Goal: Task Accomplishment & Management: Manage account settings

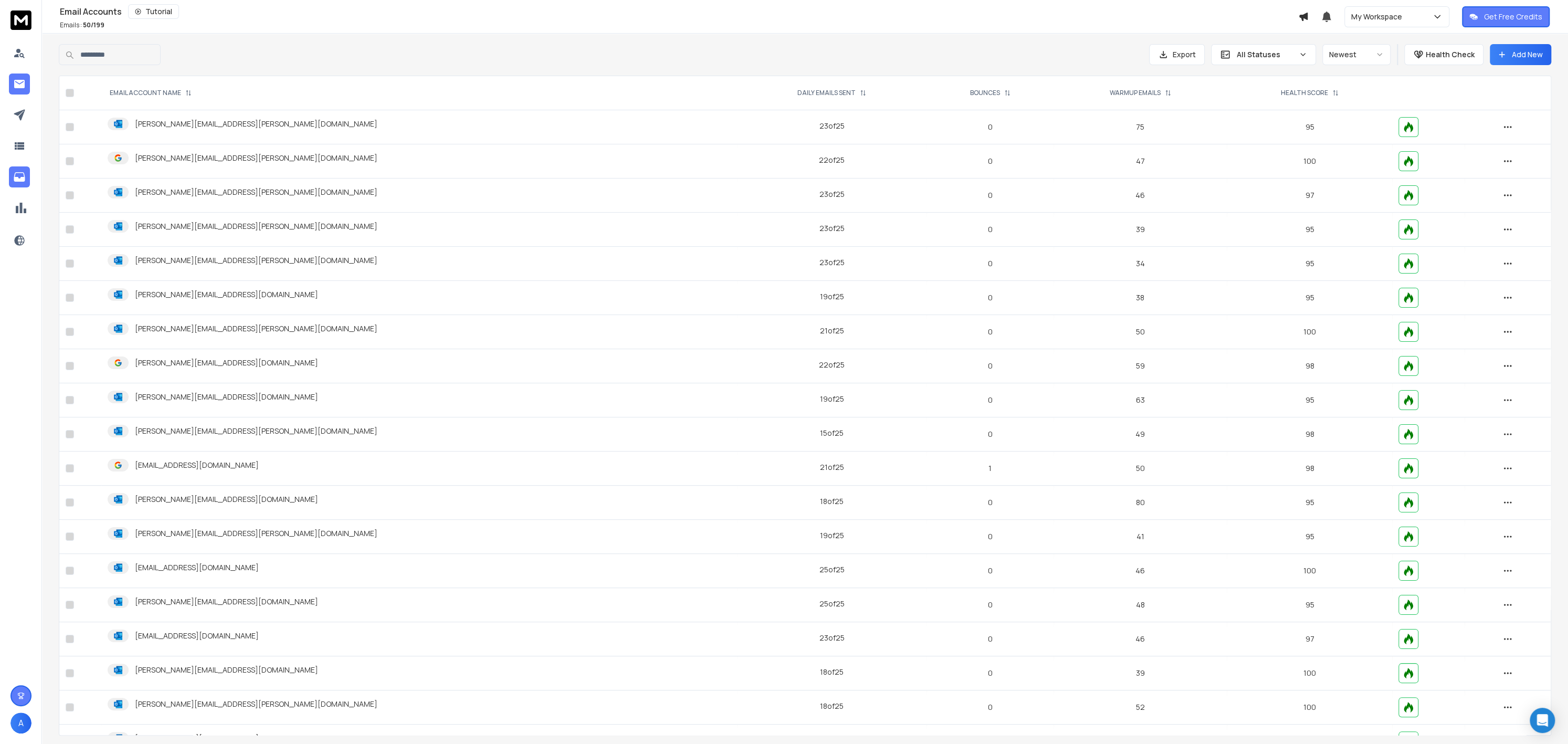
drag, startPoint x: 41, startPoint y: 186, endPoint x: 16, endPoint y: 177, distance: 26.6
click at [40, 186] on div "A" at bounding box center [21, 372] width 42 height 744
click at [27, 177] on link at bounding box center [19, 177] width 21 height 21
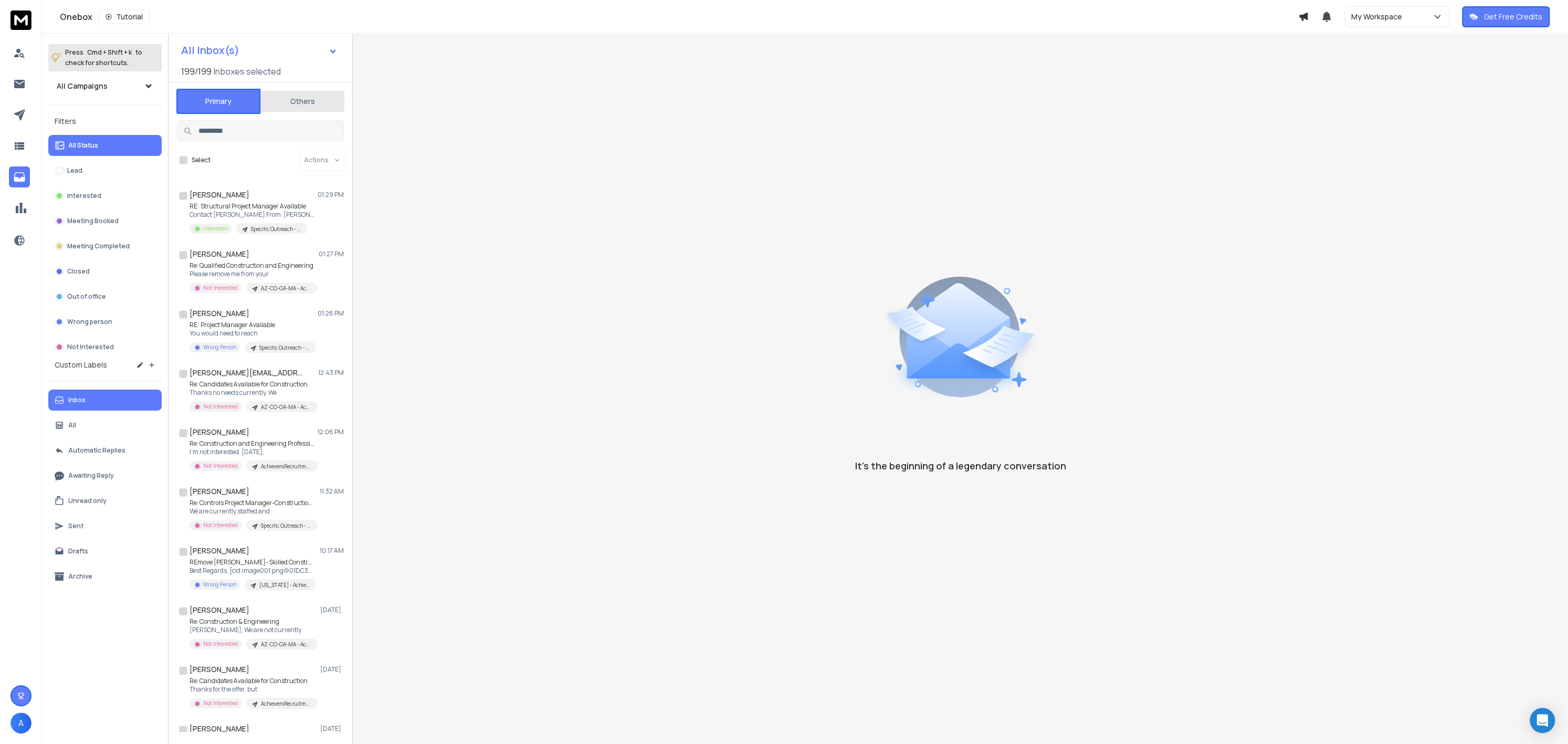
click at [85, 412] on div "Inbox All Automatic Replies Awaiting Reply Unread only Sent Drafts Archive" at bounding box center [105, 488] width 113 height 197
click at [83, 416] on button "All" at bounding box center [105, 425] width 113 height 21
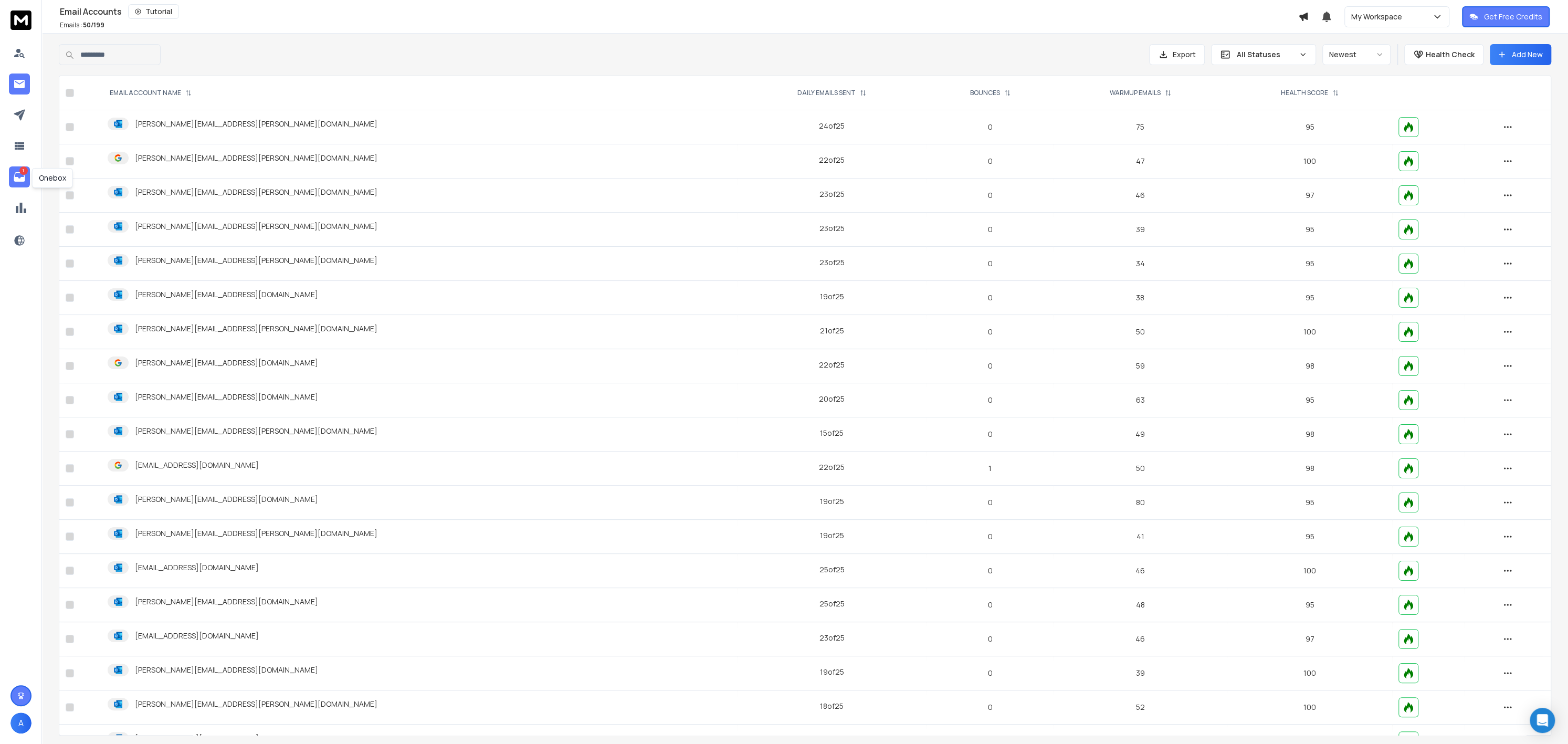
click at [29, 180] on link "1" at bounding box center [19, 177] width 21 height 21
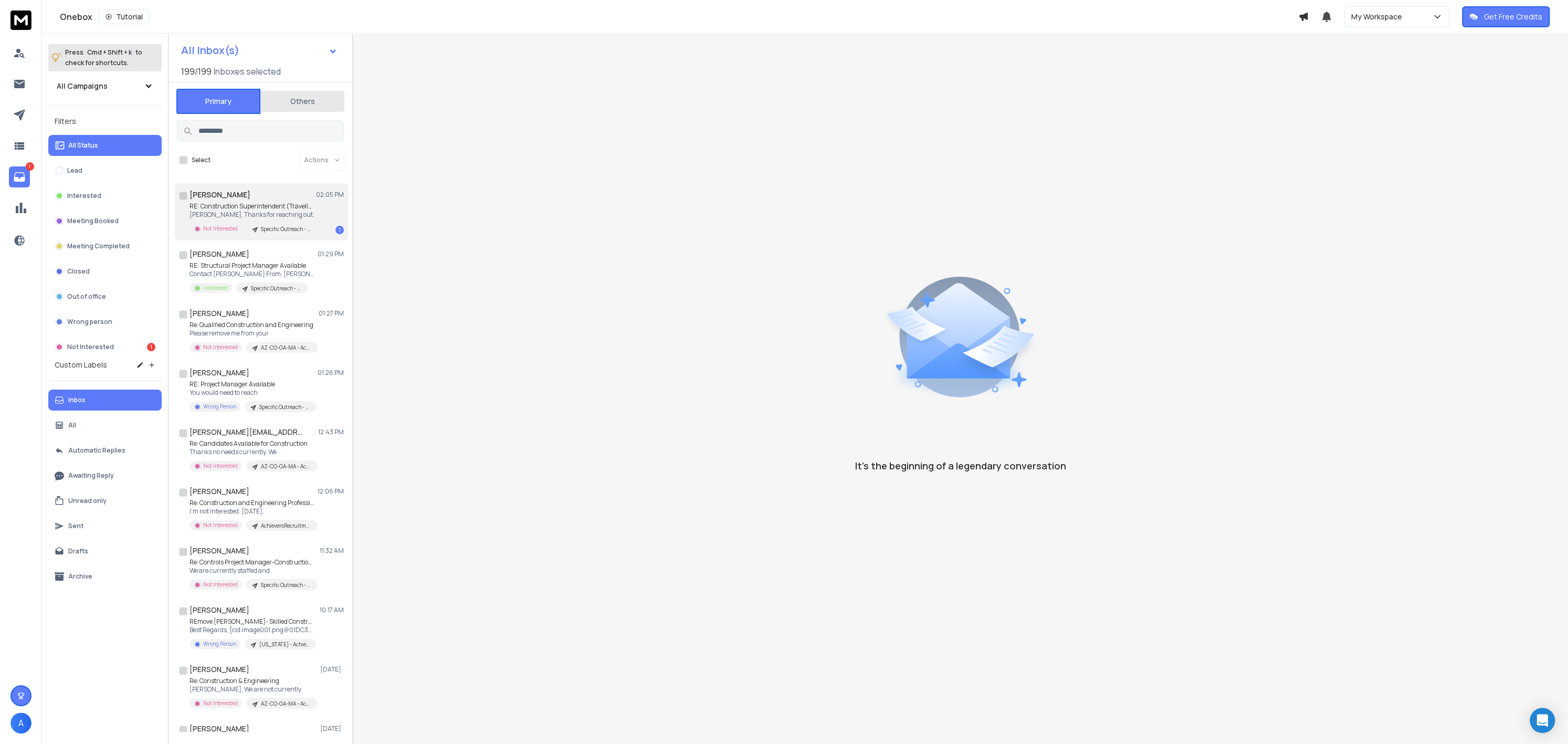
click at [265, 202] on div "Matthew Nelson 02:05 PM RE: Construction Superintendent (Traveling Multifamily)…" at bounding box center [267, 211] width 155 height 44
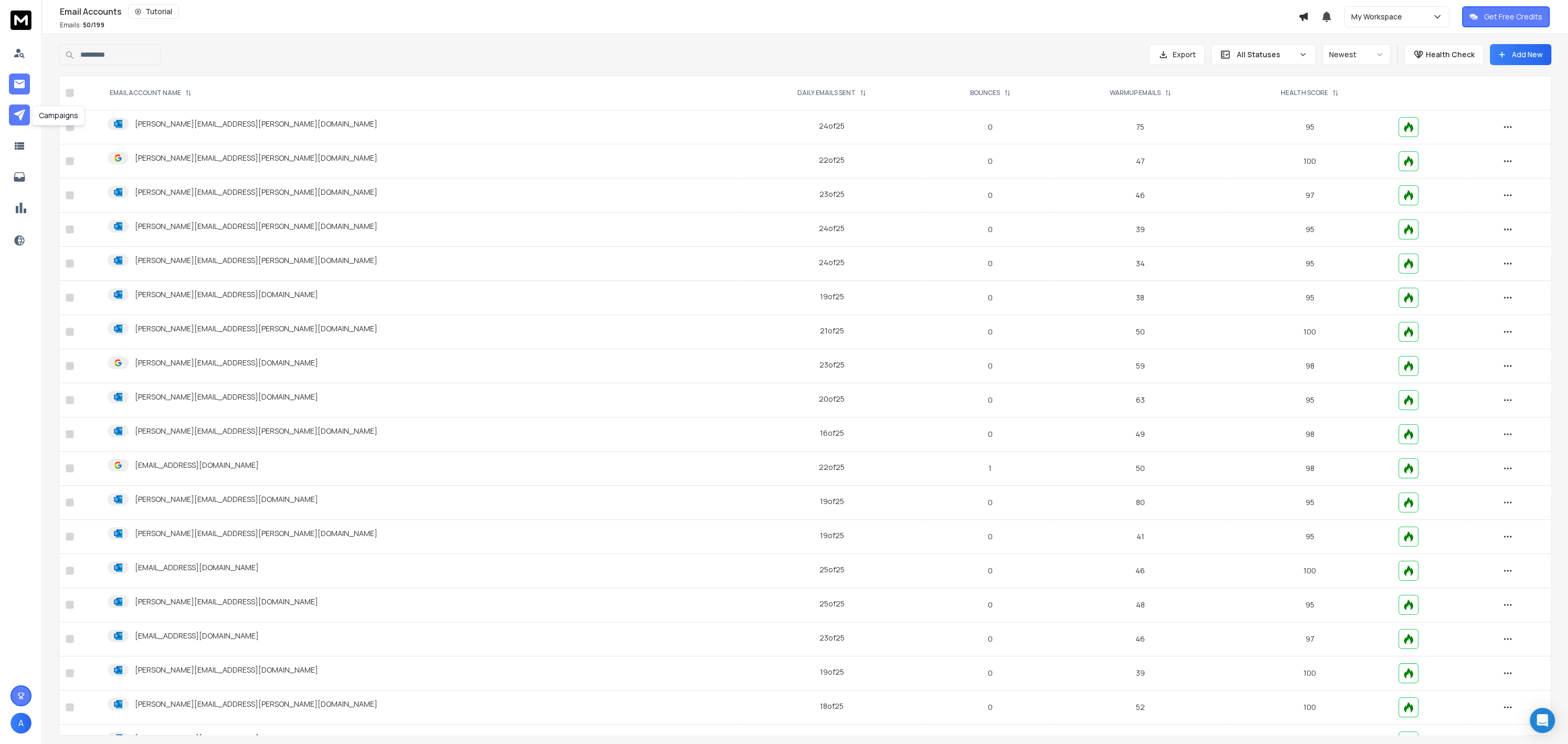
click at [12, 116] on link at bounding box center [19, 115] width 21 height 21
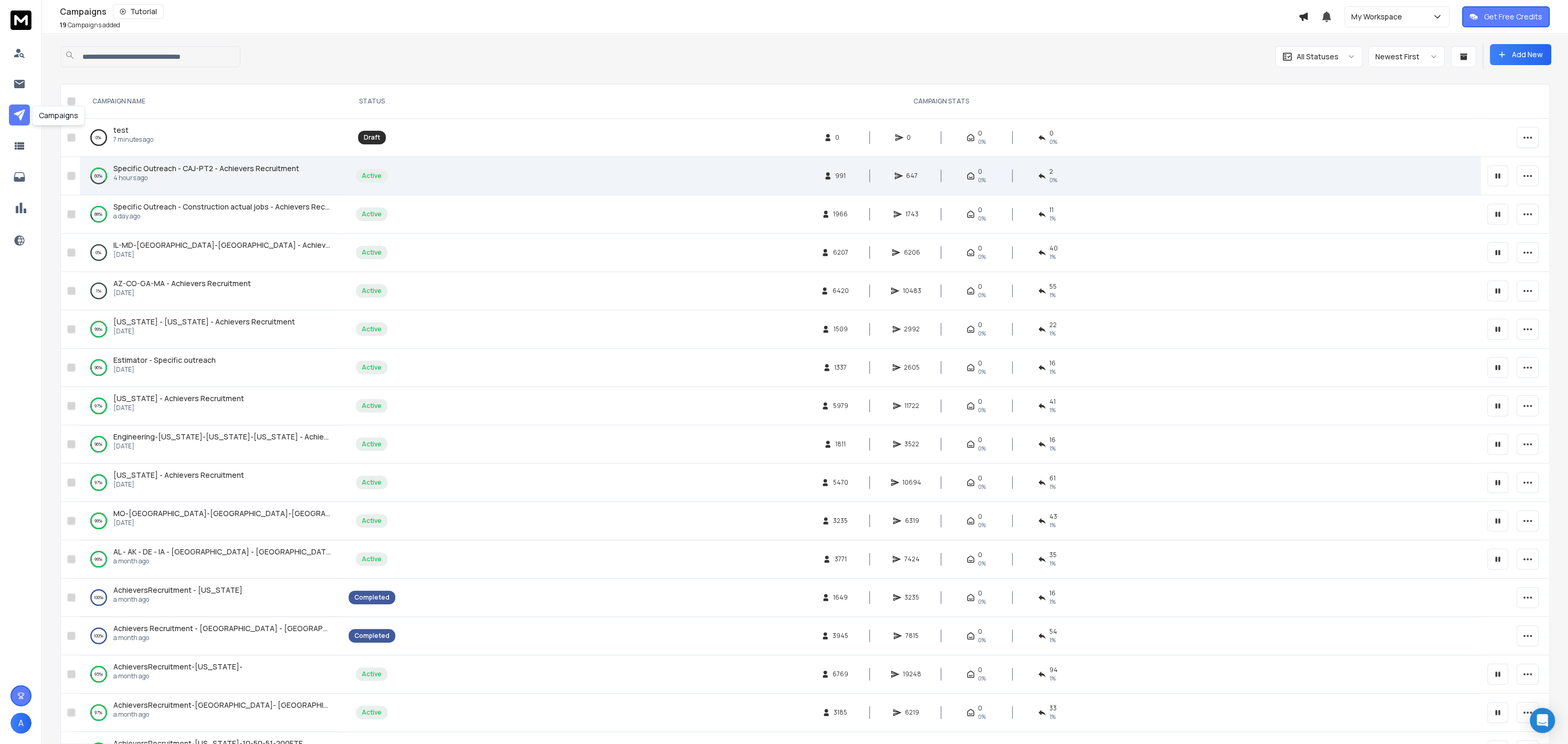
click at [285, 181] on div "Specific Outreach - CAJ-PT2 - Achievers Recruitment 4 hours ago" at bounding box center [206, 175] width 186 height 25
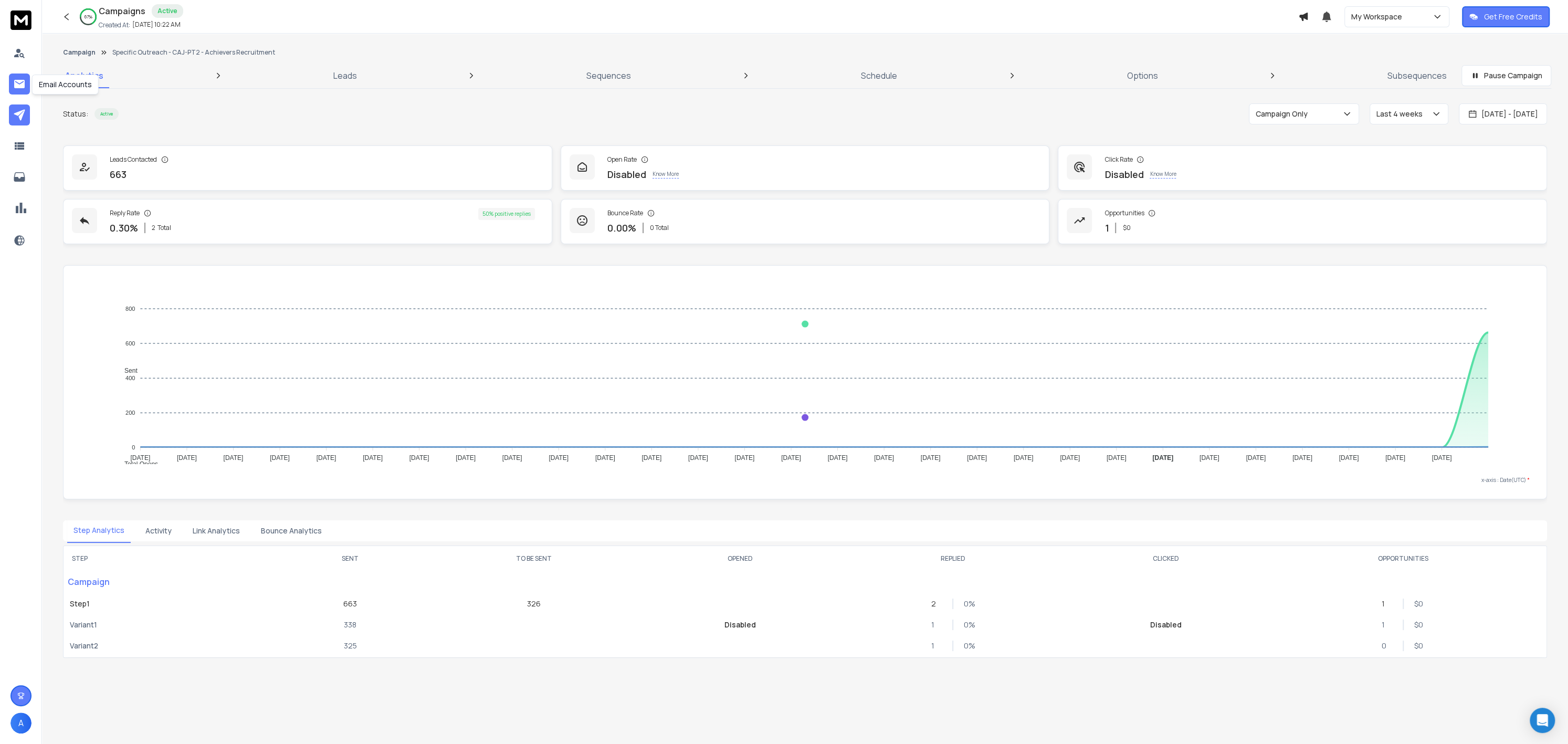
click at [22, 83] on icon at bounding box center [19, 84] width 10 height 9
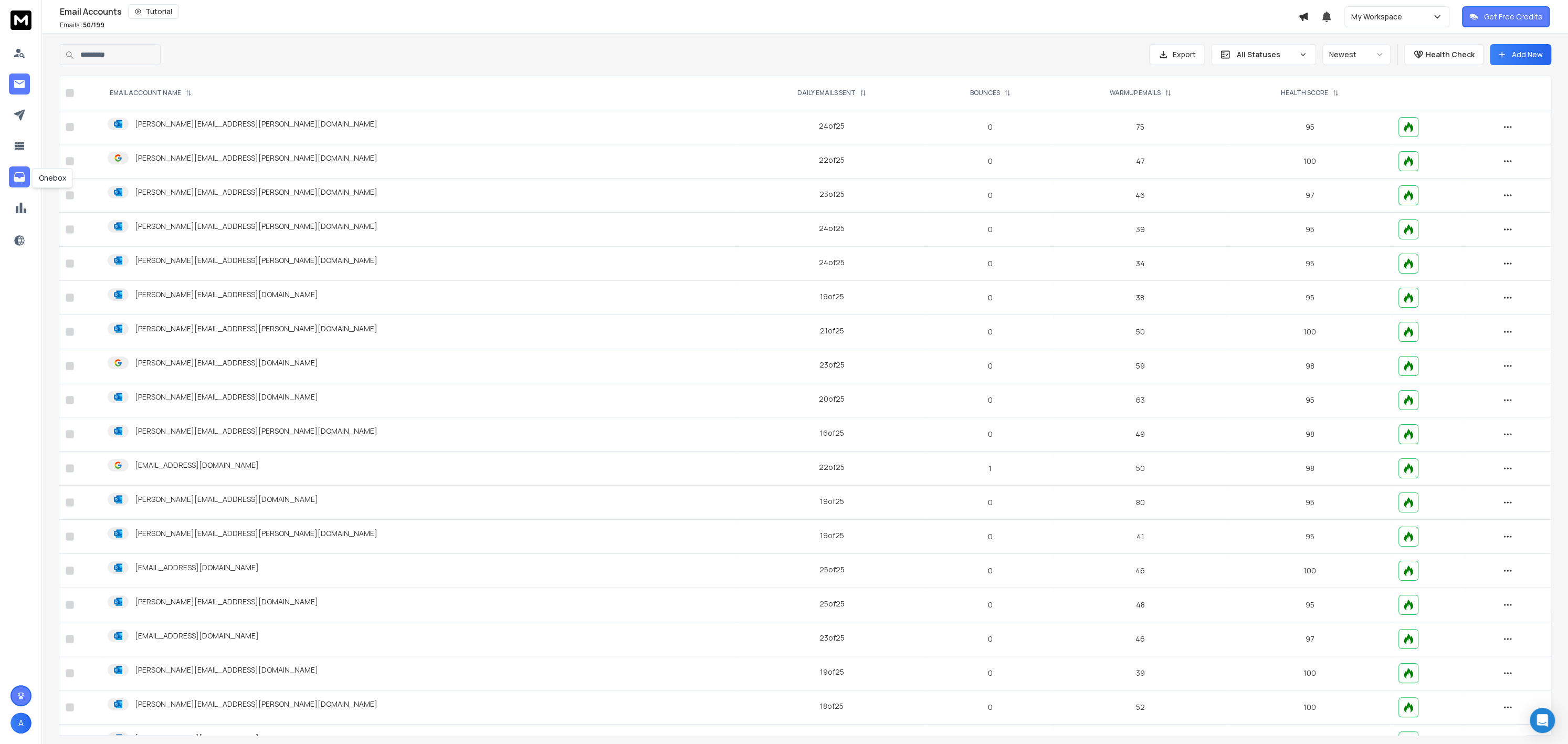
click at [22, 167] on link at bounding box center [19, 177] width 21 height 21
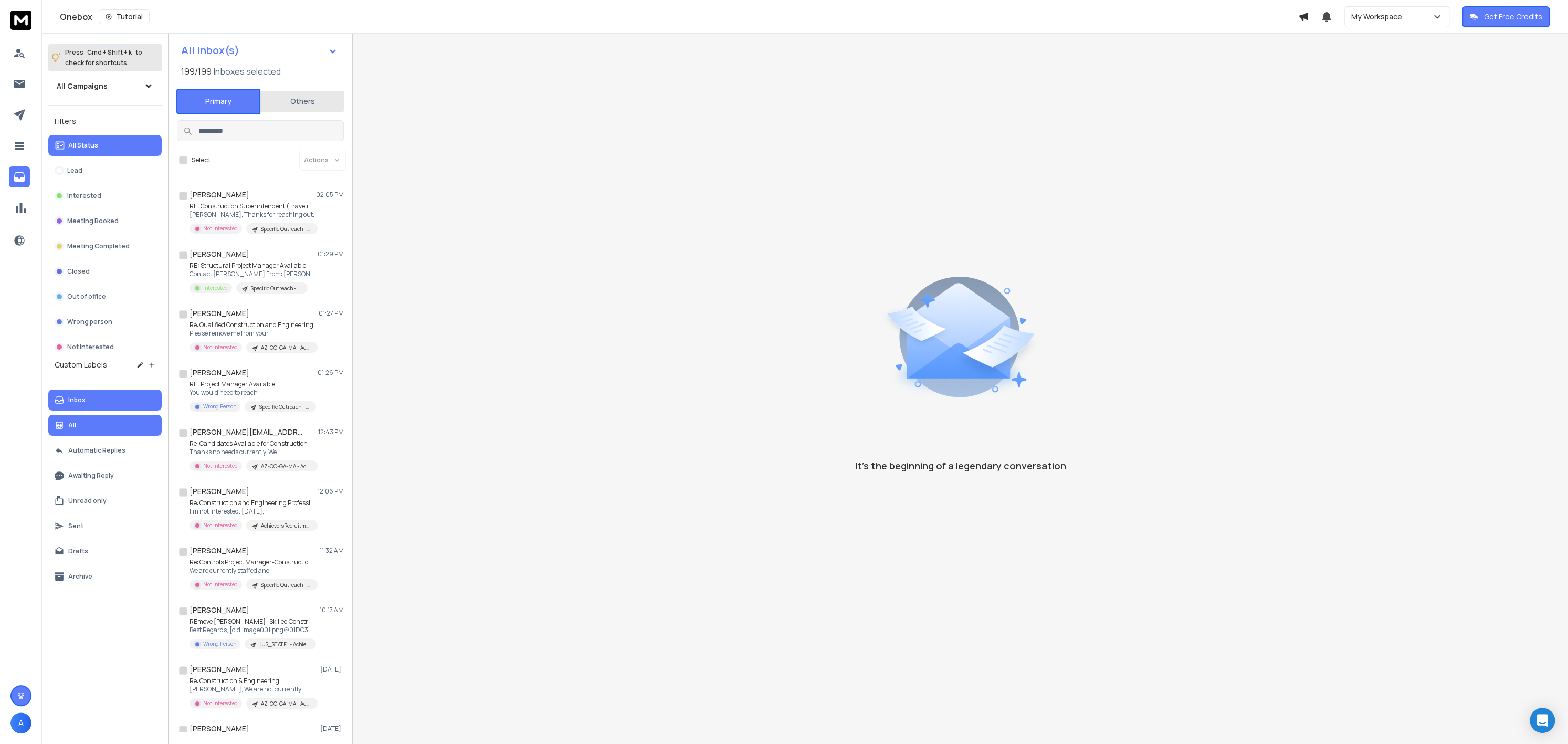
click at [100, 427] on button "All" at bounding box center [105, 425] width 113 height 21
click at [95, 525] on button "Sent" at bounding box center [105, 526] width 113 height 21
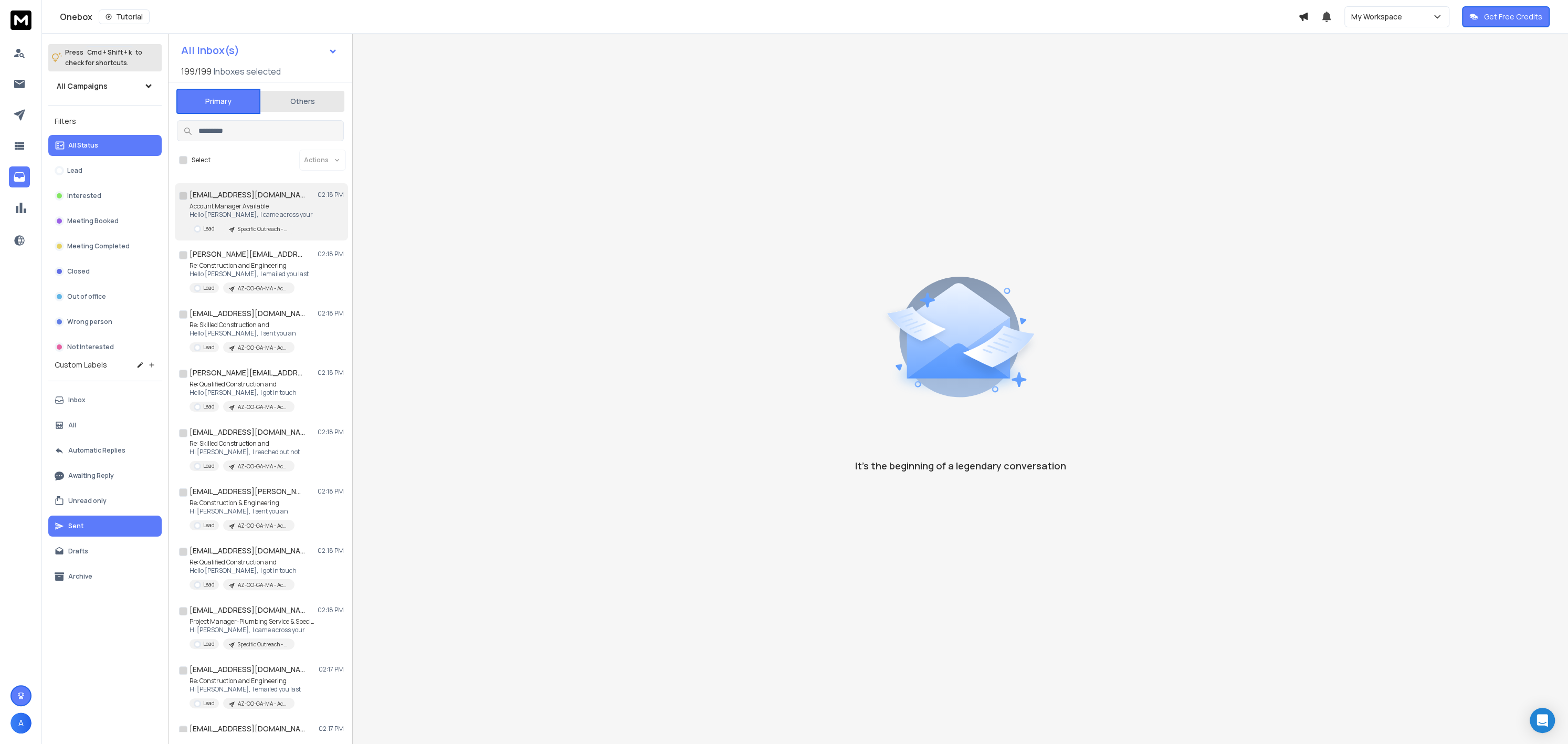
click at [294, 191] on div "lbertolami@umi1.com 02:18 PM" at bounding box center [267, 194] width 155 height 10
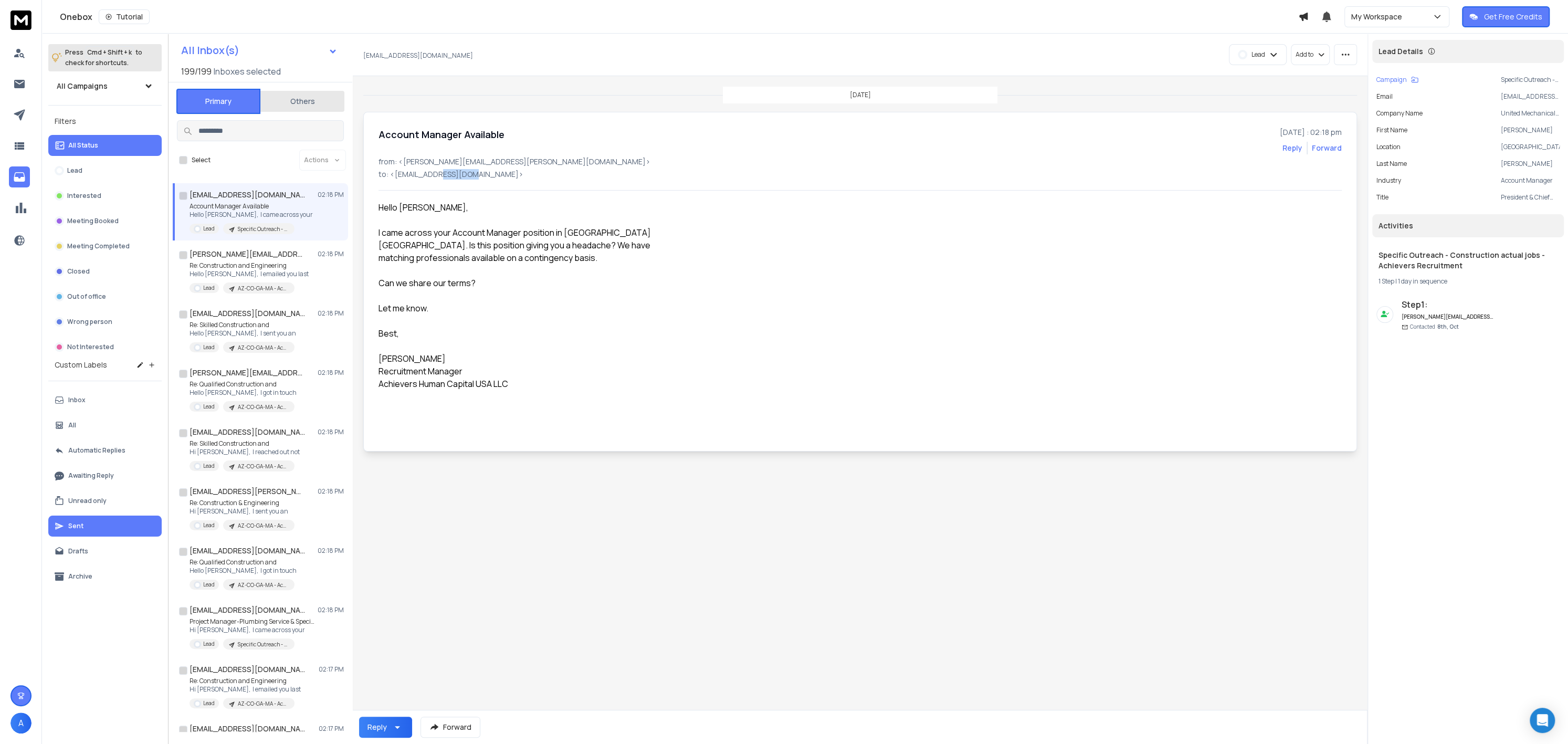
drag, startPoint x: 432, startPoint y: 170, endPoint x: 467, endPoint y: 170, distance: 35.0
click at [467, 170] on p "to: <lbertolami@umi1.com>" at bounding box center [860, 174] width 964 height 10
copy p "umi1.com"
click at [810, 359] on div "Account Manager Available 8 October 2025 : 02:18 pm Reply Forward from: <linda.…" at bounding box center [860, 282] width 964 height 309
click at [278, 252] on h1 "scott@vistaroofsystems.com" at bounding box center [247, 254] width 116 height 10
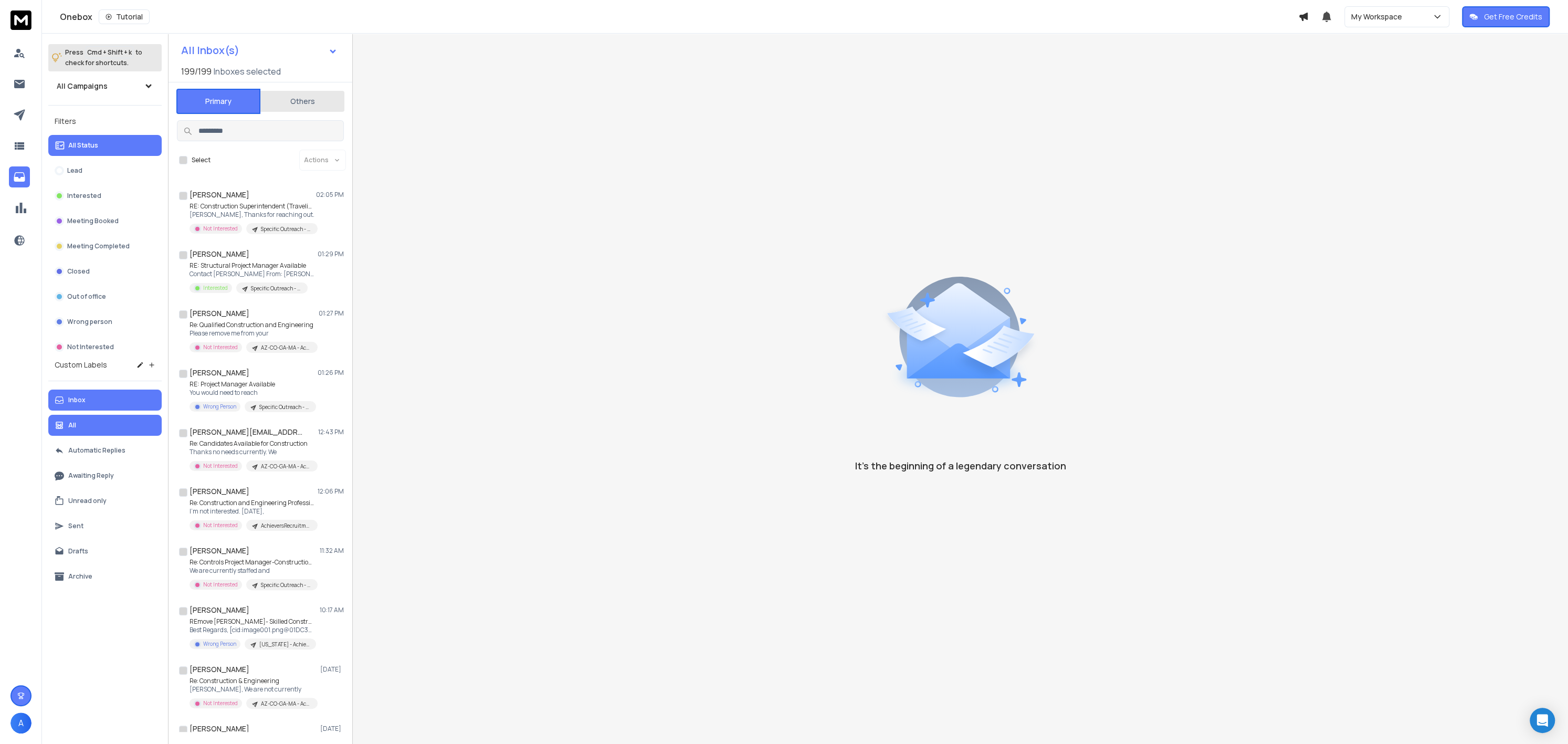
click at [113, 427] on button "All" at bounding box center [105, 425] width 113 height 21
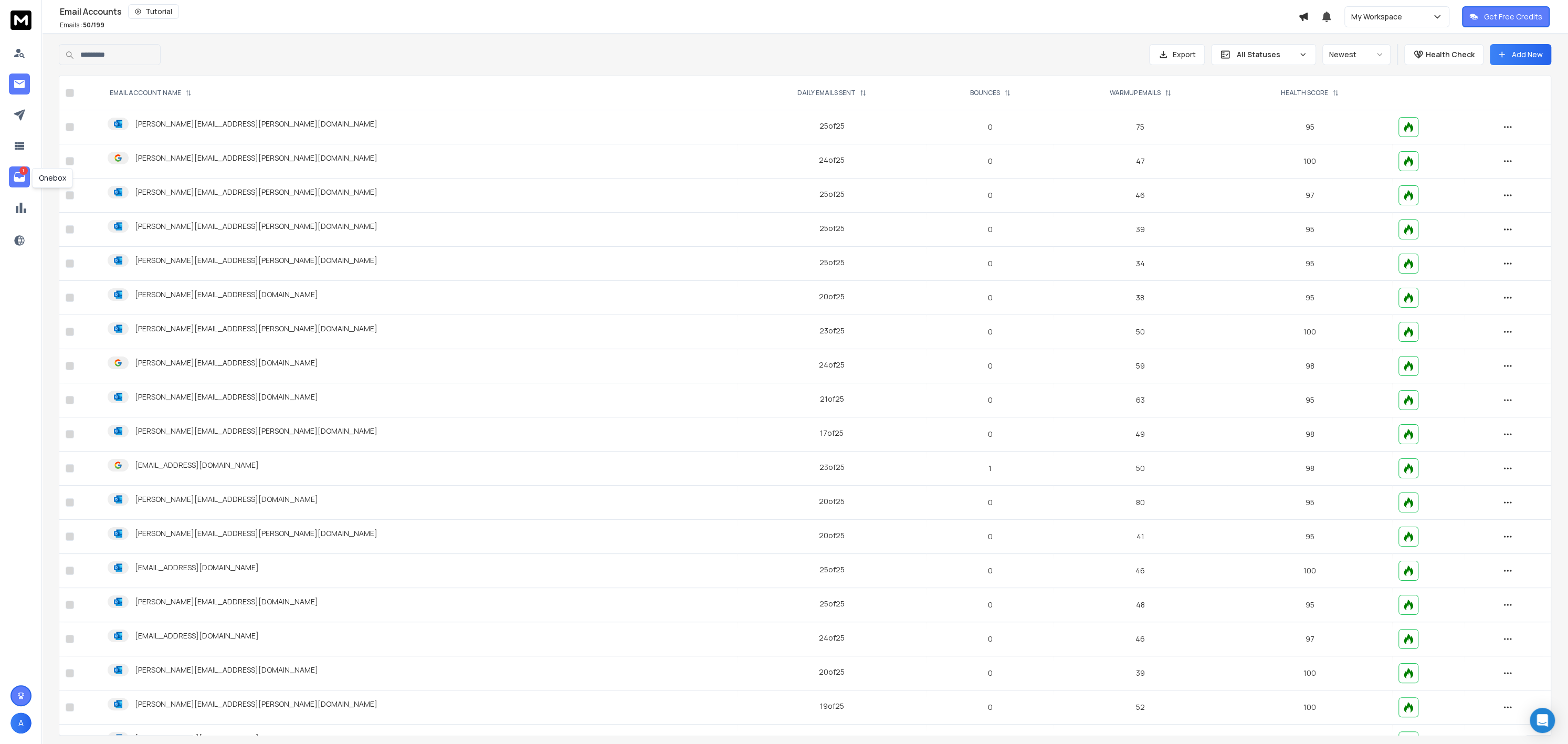
click at [13, 184] on link "1" at bounding box center [19, 177] width 21 height 21
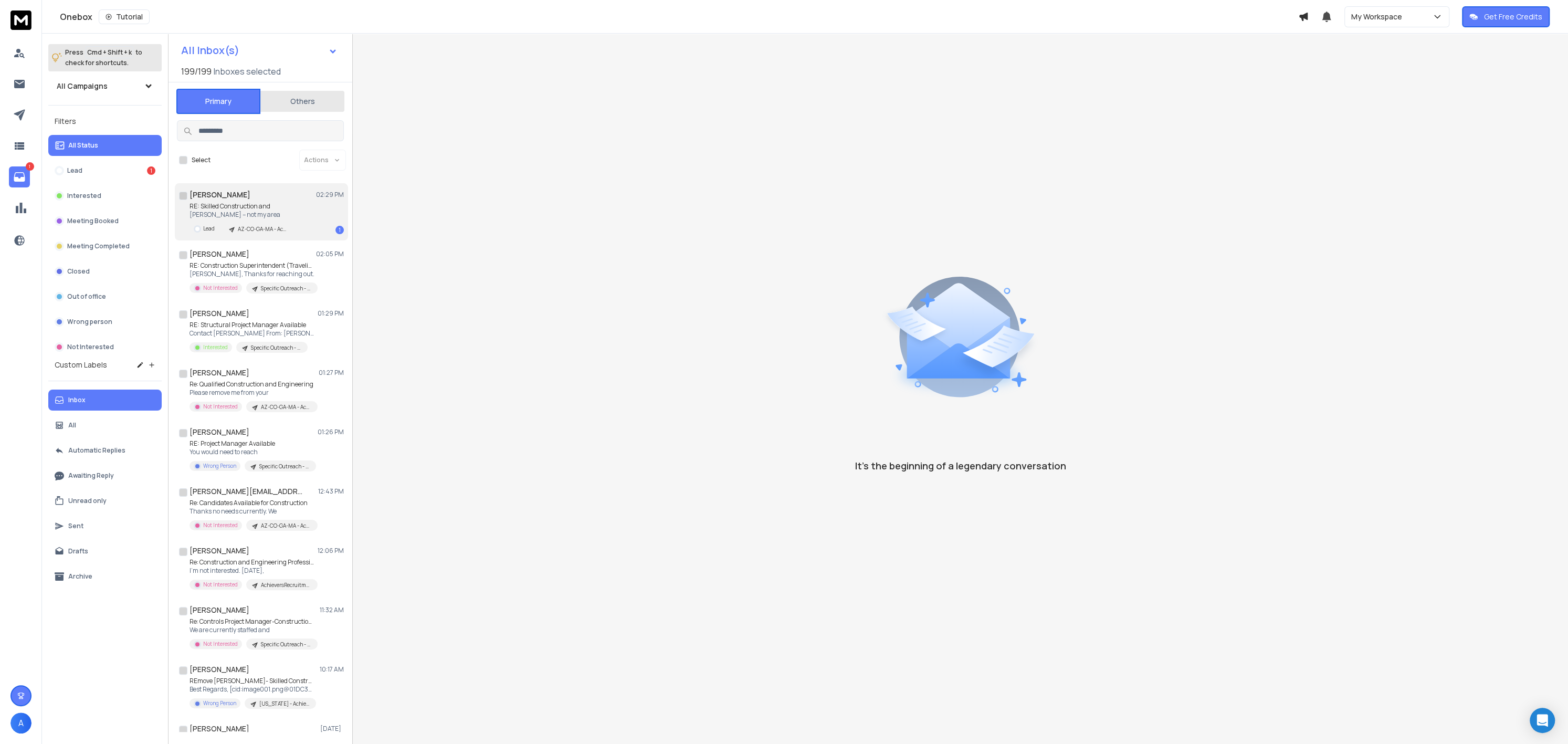
click at [261, 192] on div "Steve Bruha 02:29 PM" at bounding box center [267, 194] width 155 height 10
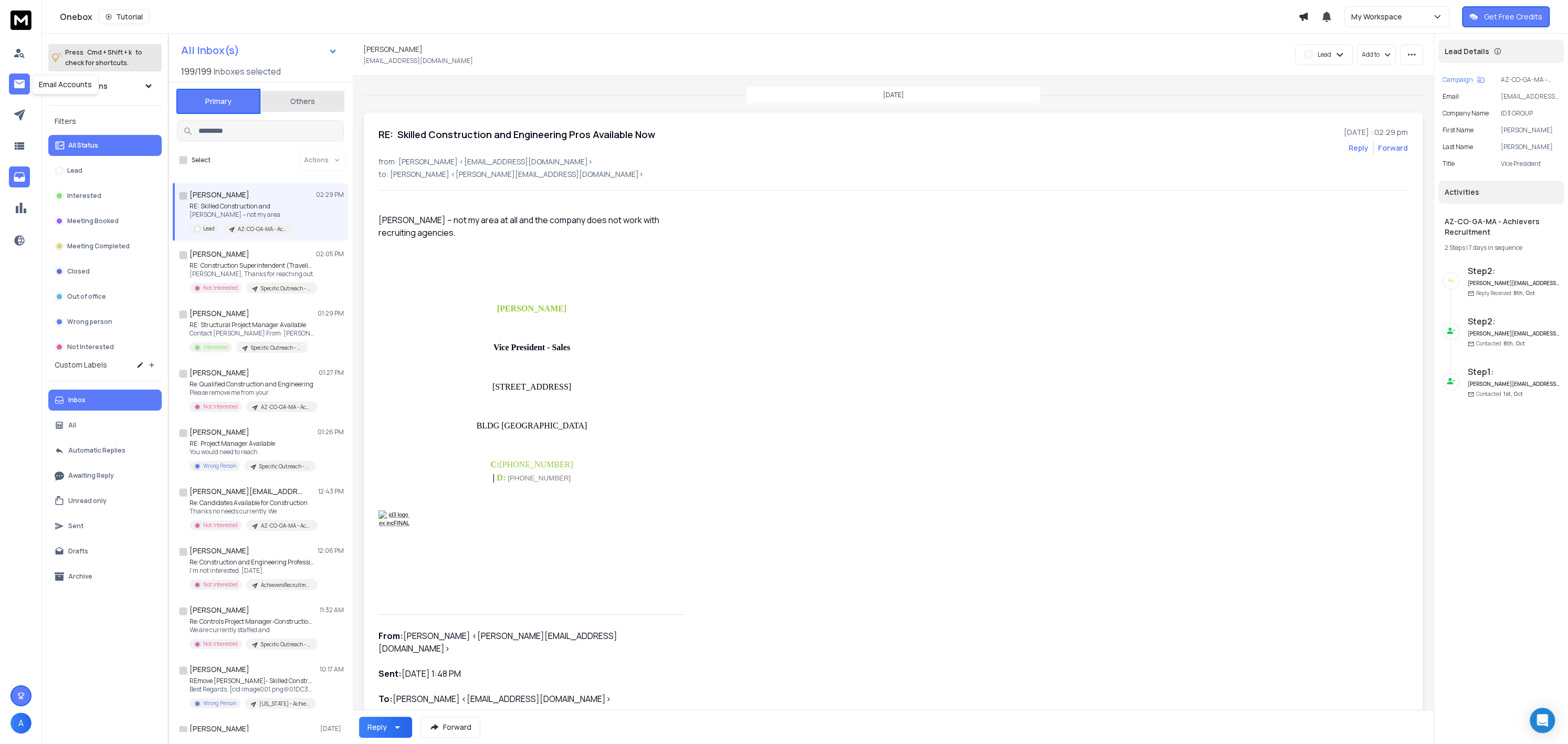
click at [16, 85] on icon at bounding box center [19, 84] width 10 height 9
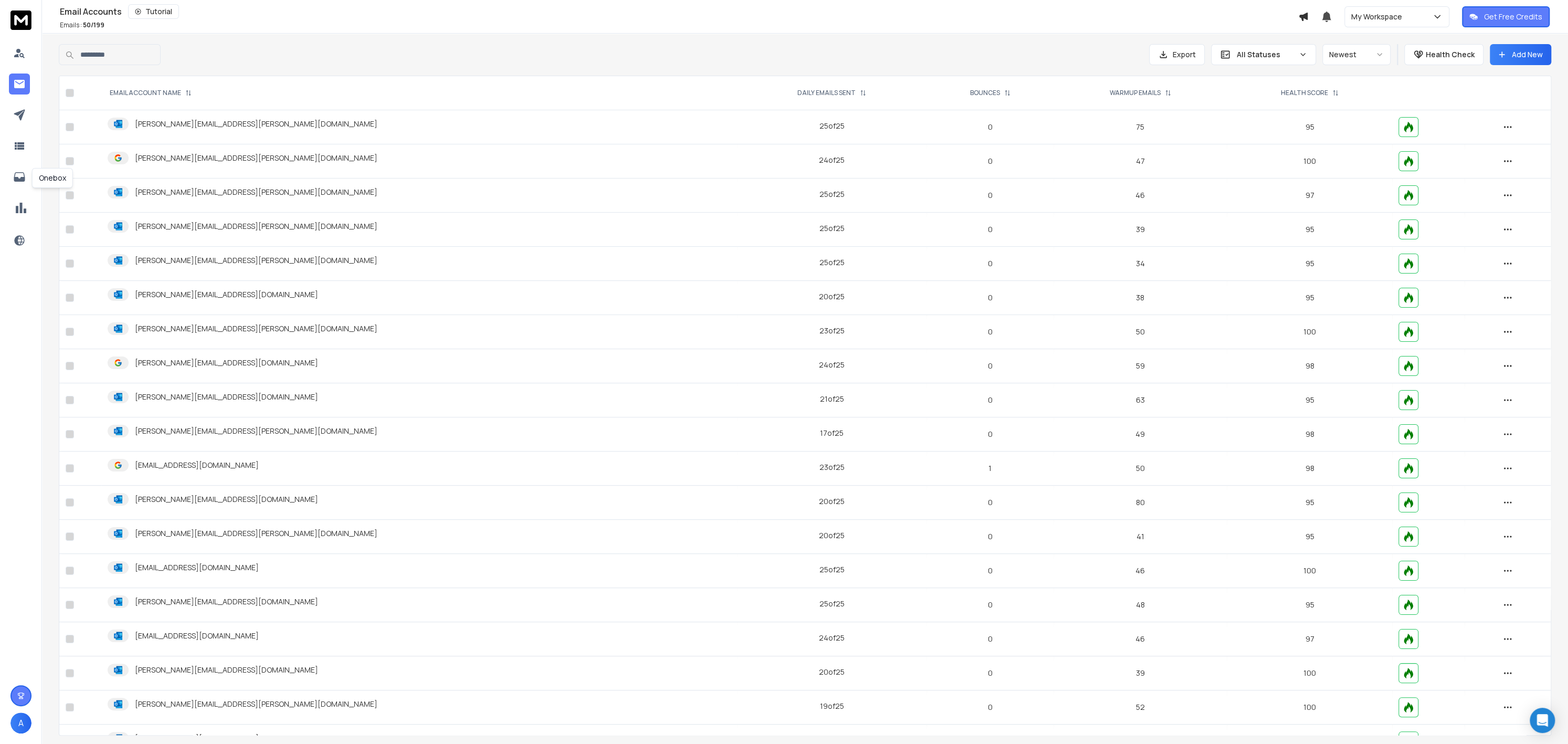
click at [16, 161] on div at bounding box center [21, 149] width 24 height 212
click at [15, 186] on link at bounding box center [19, 177] width 21 height 21
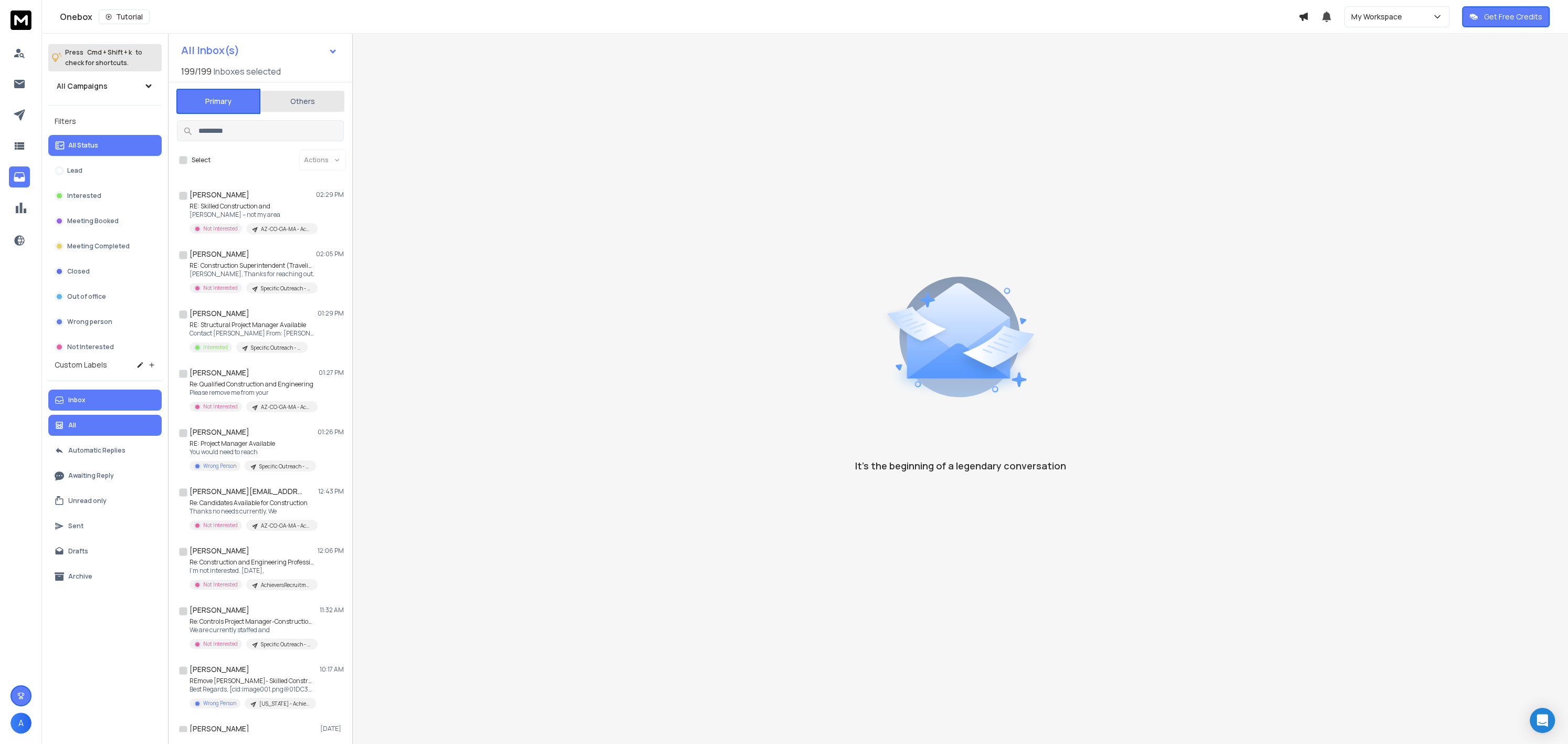
click at [132, 422] on button "All" at bounding box center [105, 425] width 113 height 21
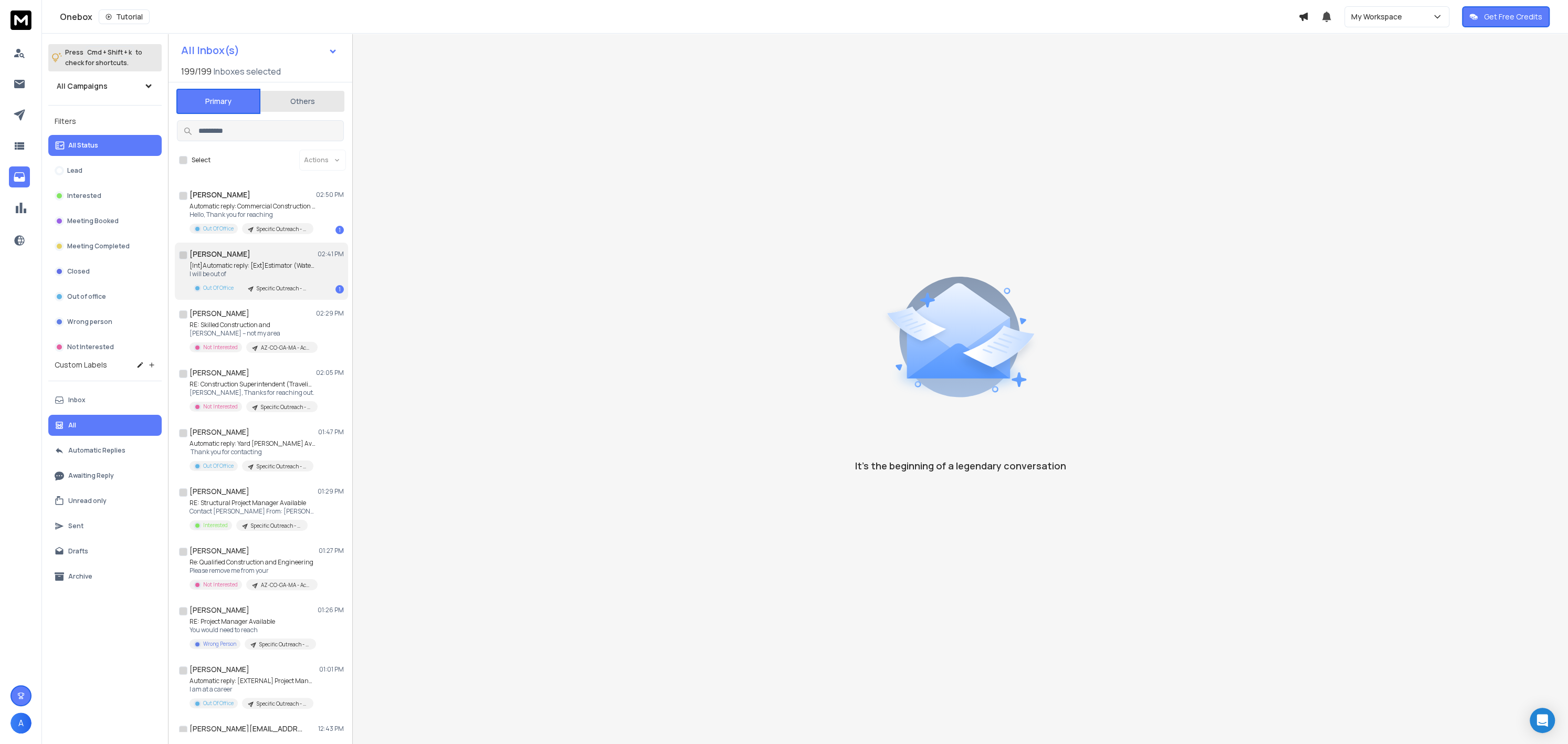
click at [261, 259] on div "Robb Cecchetto 02:41 PM [Int]Automatic reply: [Ext]Estimator (Waterproofing) Av…" at bounding box center [267, 271] width 155 height 44
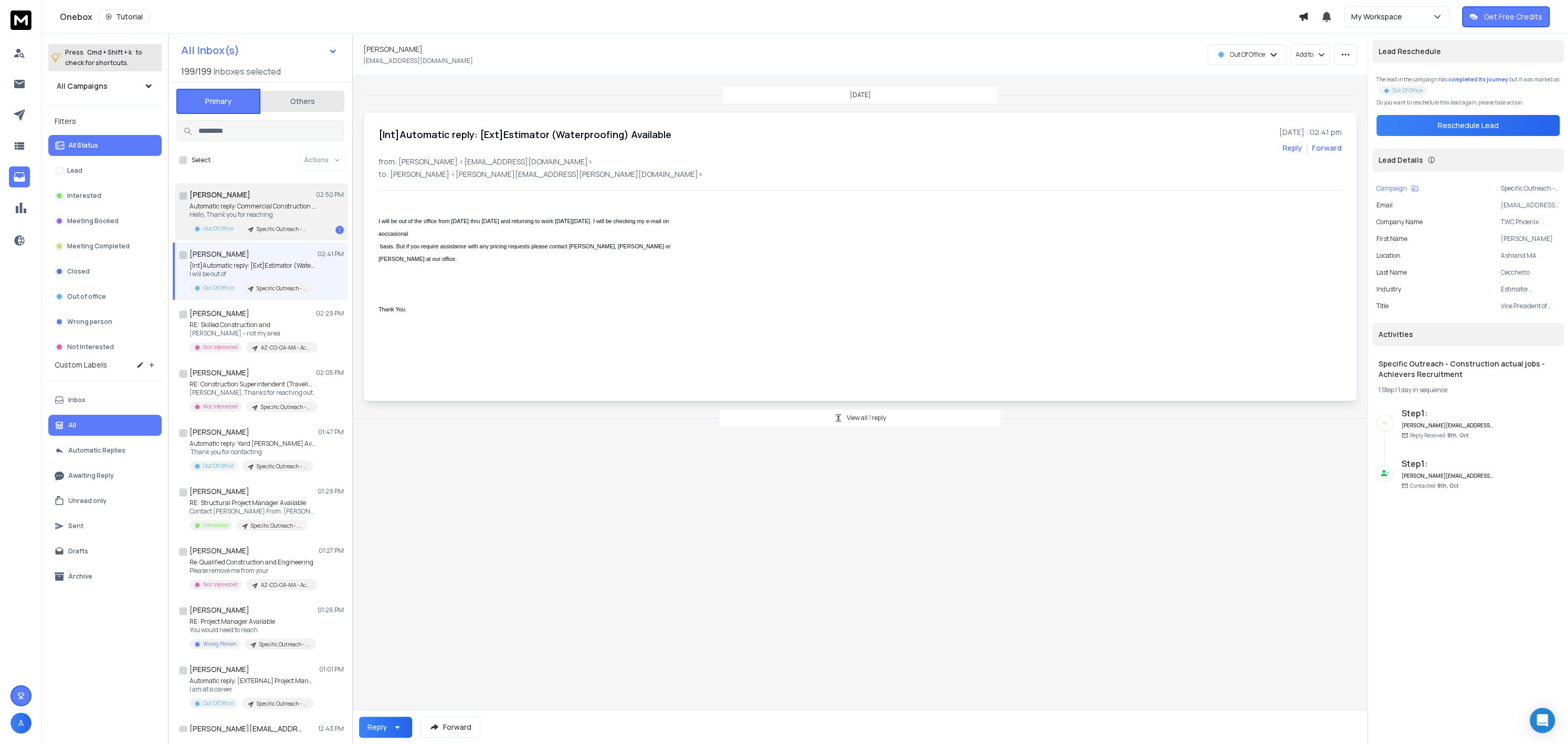
click at [261, 197] on div "Michael Taylor 02:50 PM" at bounding box center [267, 194] width 155 height 10
